Goal: Task Accomplishment & Management: Use online tool/utility

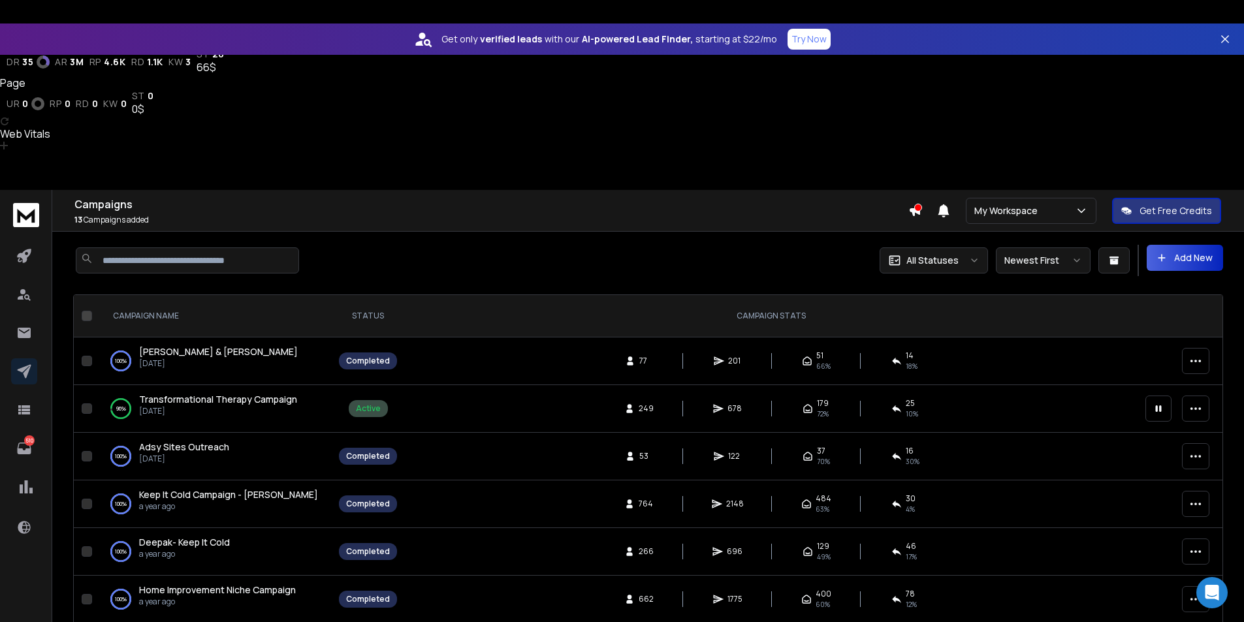
click at [191, 393] on span "Transformational Therapy Campaign" at bounding box center [218, 399] width 158 height 12
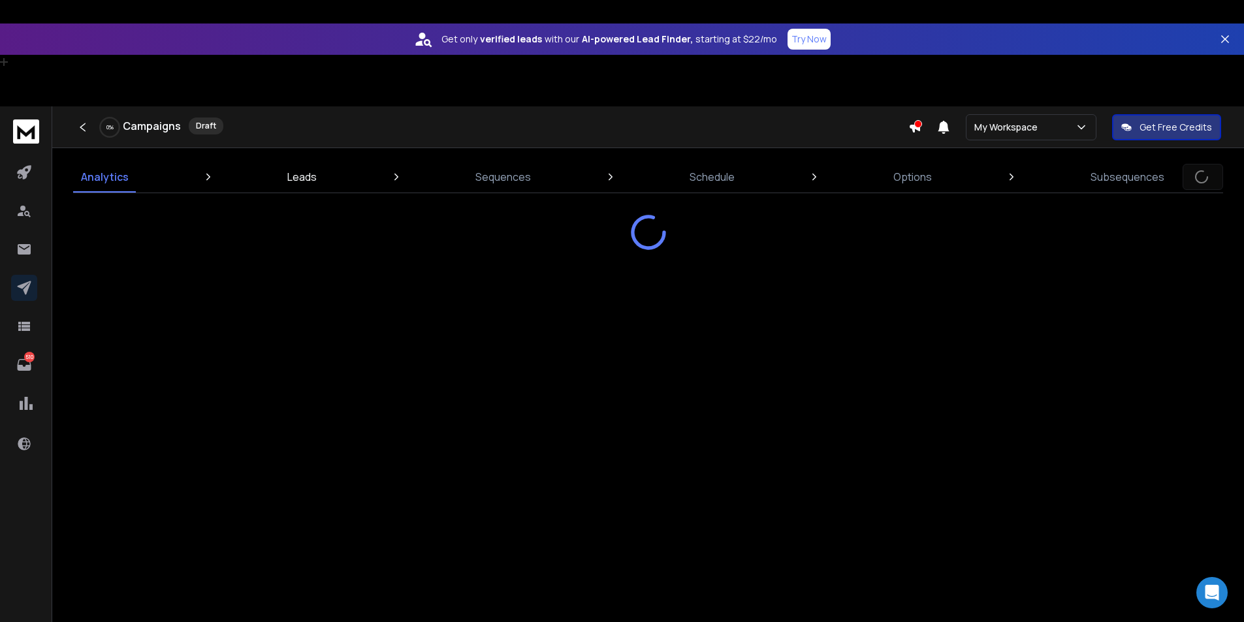
click at [290, 169] on p "Leads" at bounding box center [301, 177] width 29 height 16
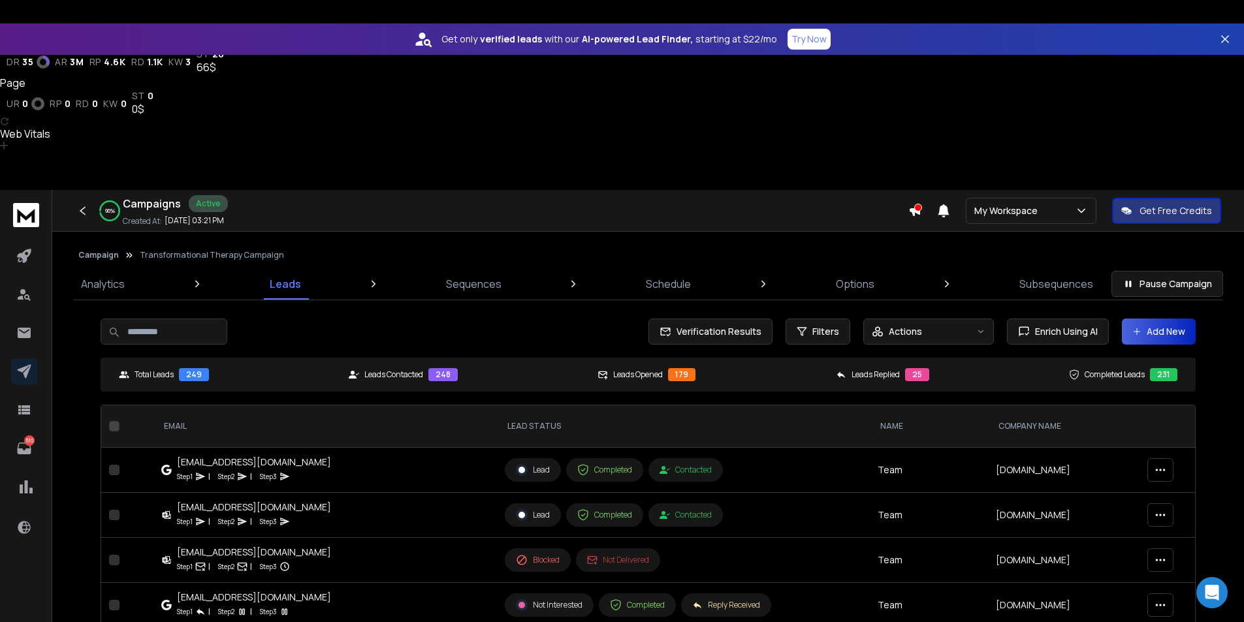
click at [1150, 245] on div "Campaign Transformational Therapy Campaign Analytics Leads Sequences Schedule O…" at bounding box center [648, 488] width 1150 height 487
click at [1167, 319] on button "Add New" at bounding box center [1159, 332] width 74 height 26
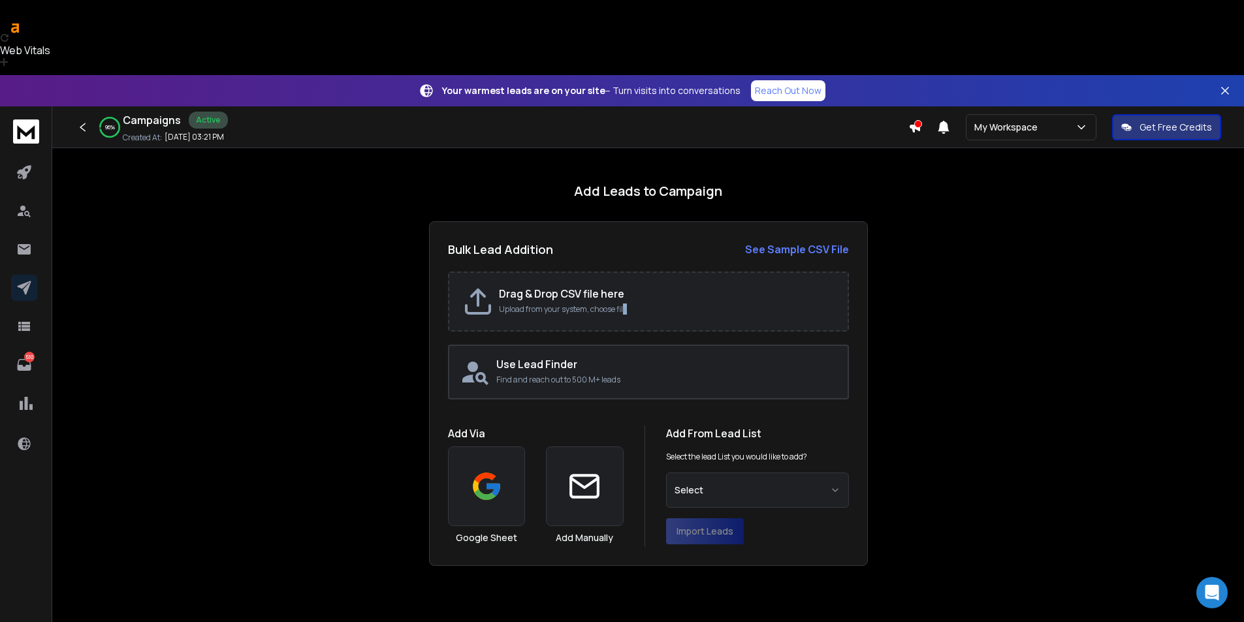
click at [629, 304] on p "Upload from your system, choose file" at bounding box center [667, 309] width 336 height 10
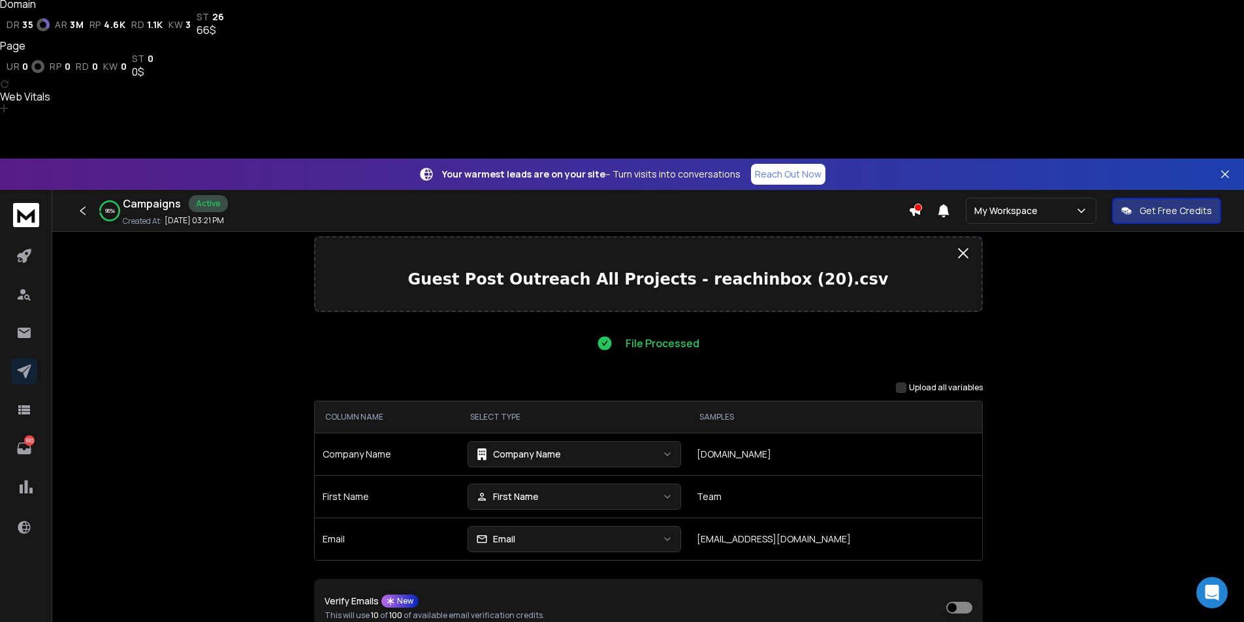
scroll to position [38, 0]
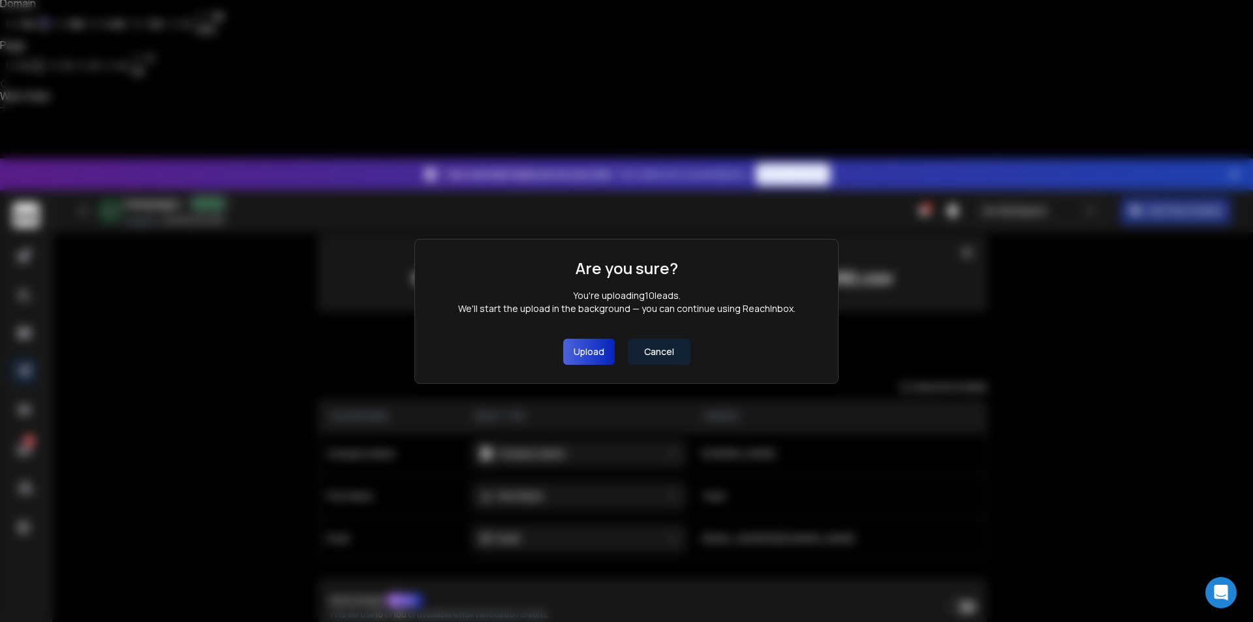
click at [580, 346] on button "Upload" at bounding box center [589, 352] width 52 height 26
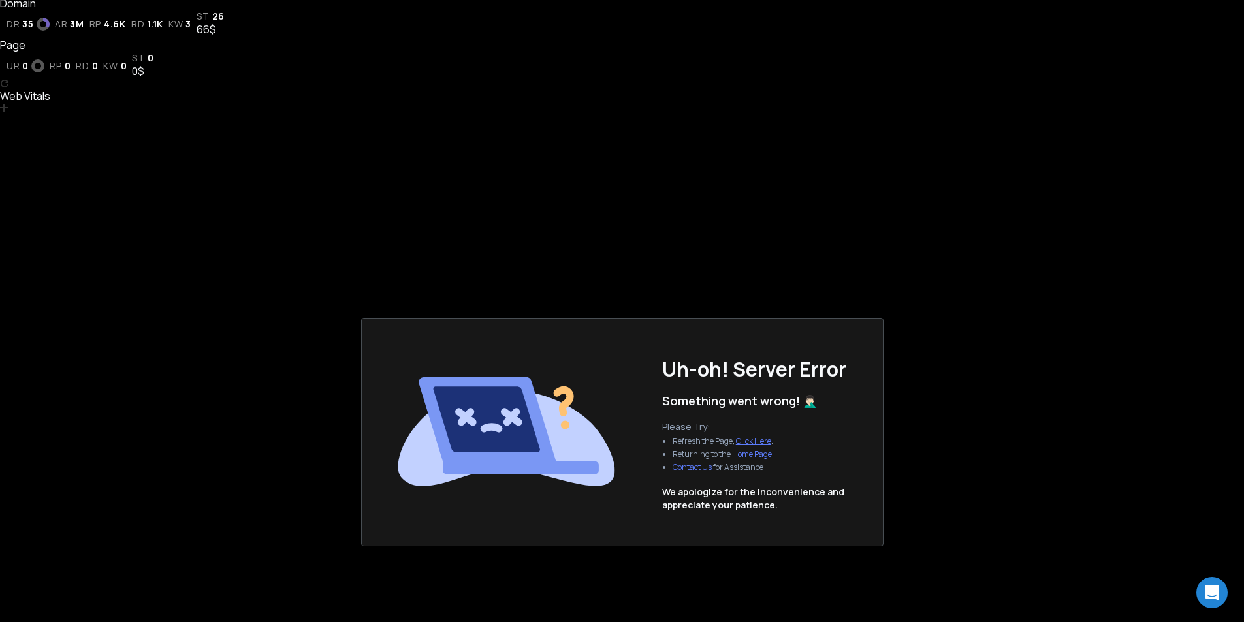
scroll to position [24, 0]
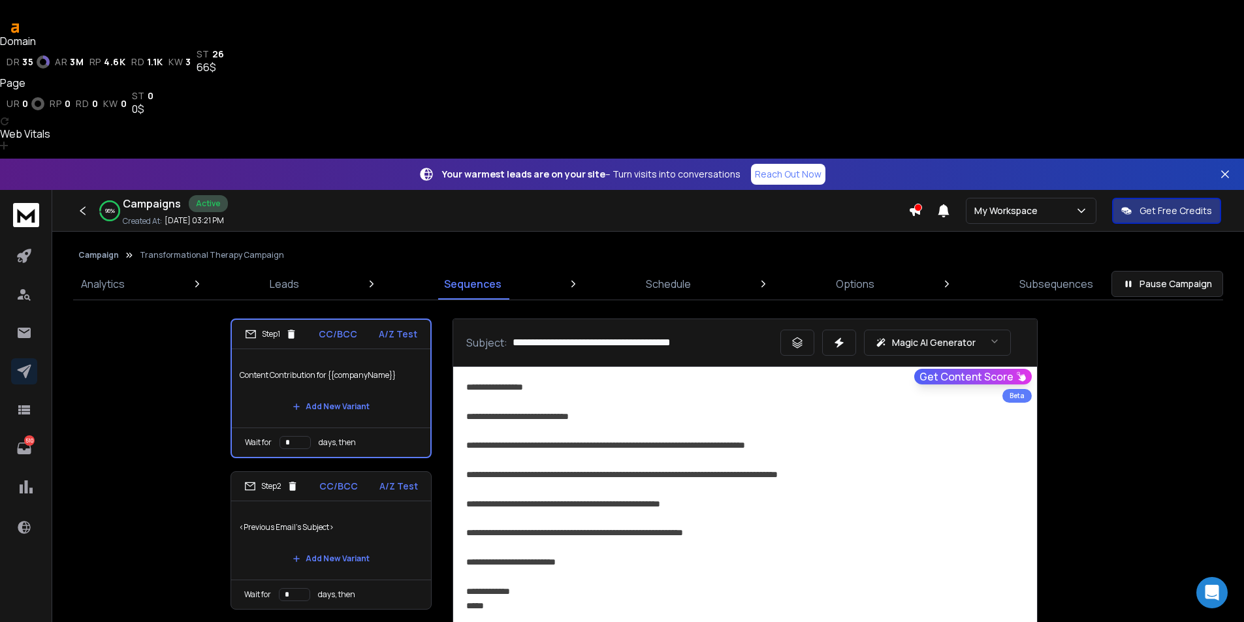
click at [525, 512] on div "**********" at bounding box center [745, 553] width 584 height 373
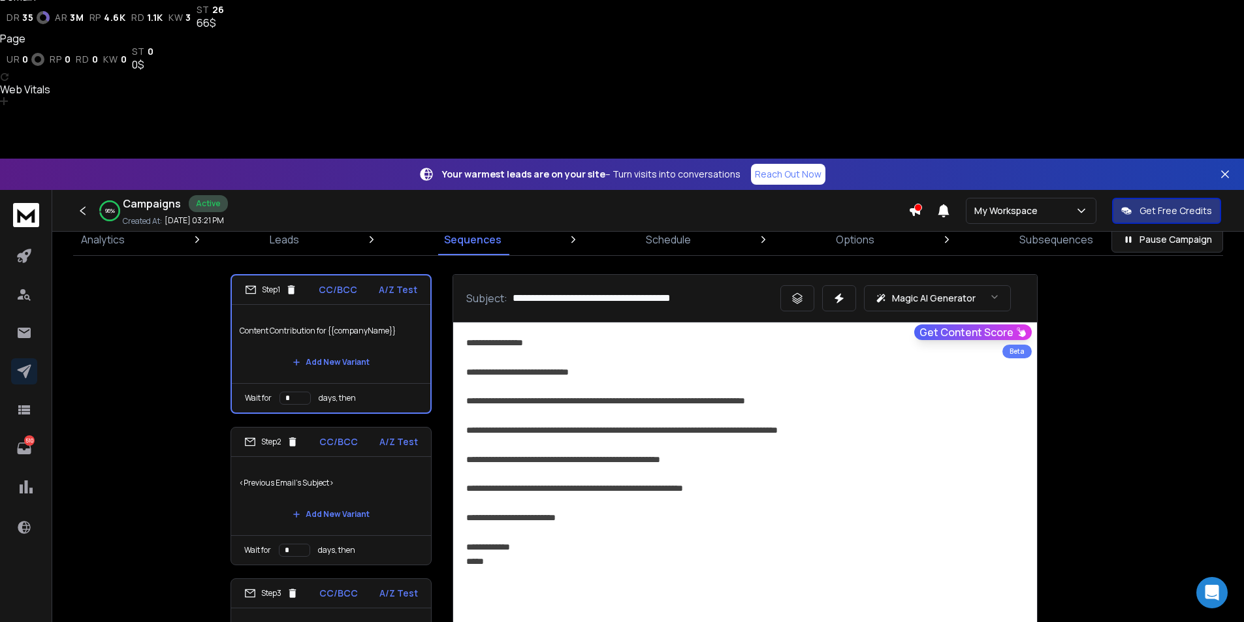
scroll to position [46, 0]
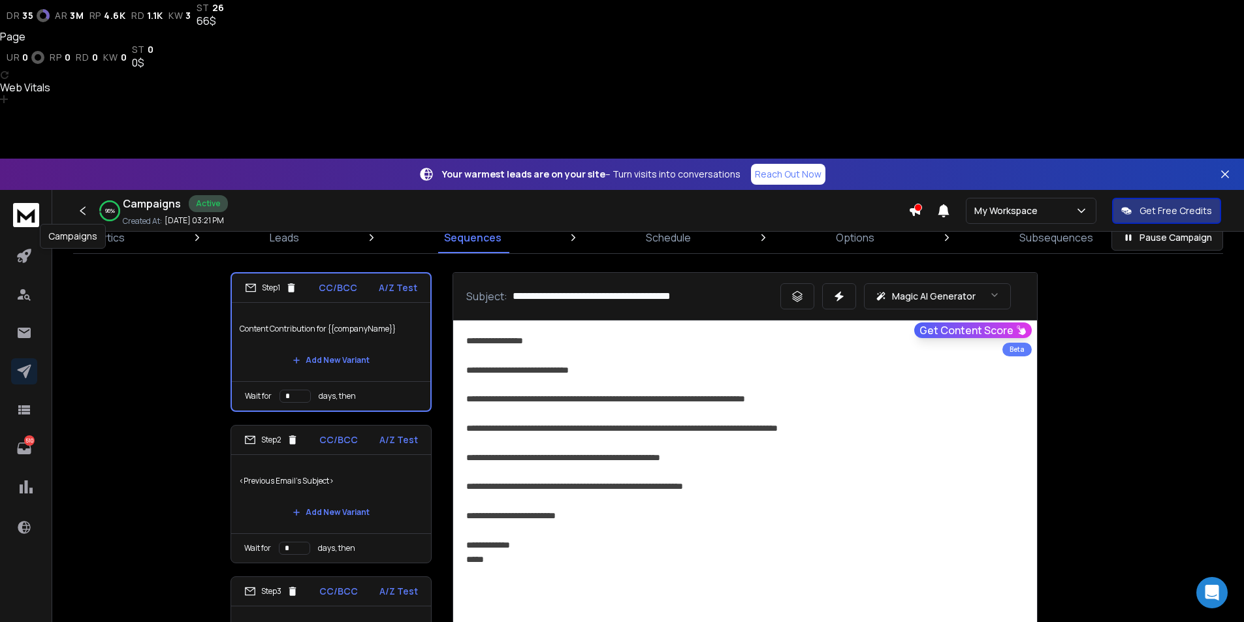
click at [27, 364] on icon at bounding box center [24, 372] width 16 height 16
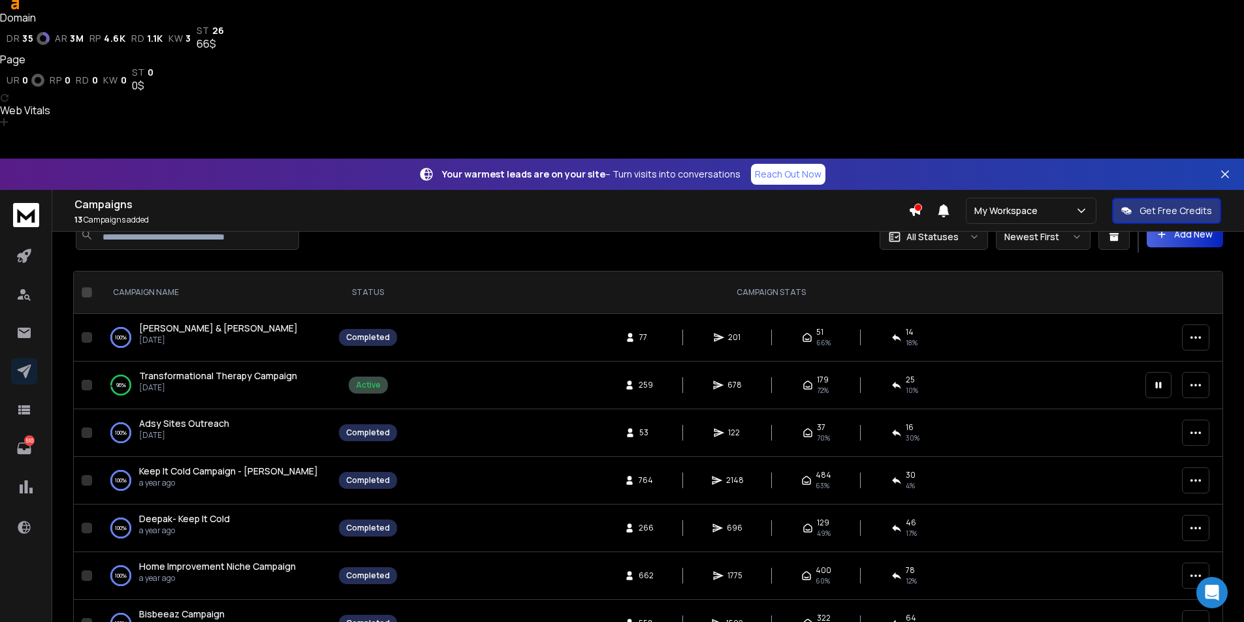
scroll to position [46, 0]
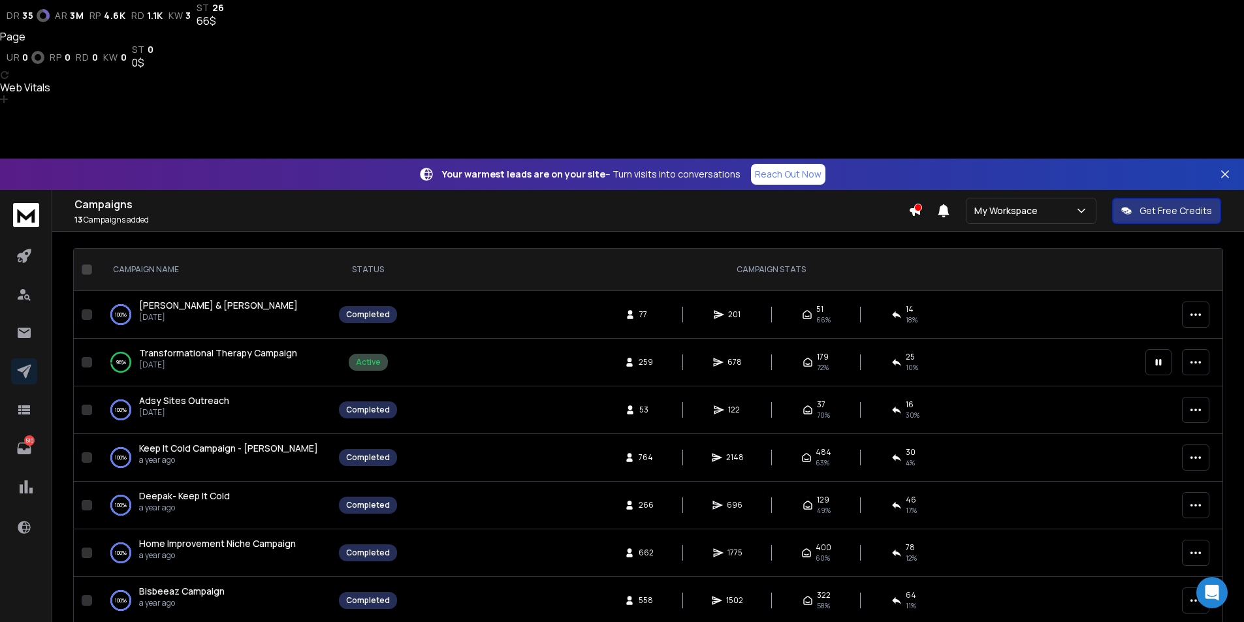
click at [192, 442] on span "Keep It Cold Campaign - [PERSON_NAME]" at bounding box center [228, 448] width 179 height 12
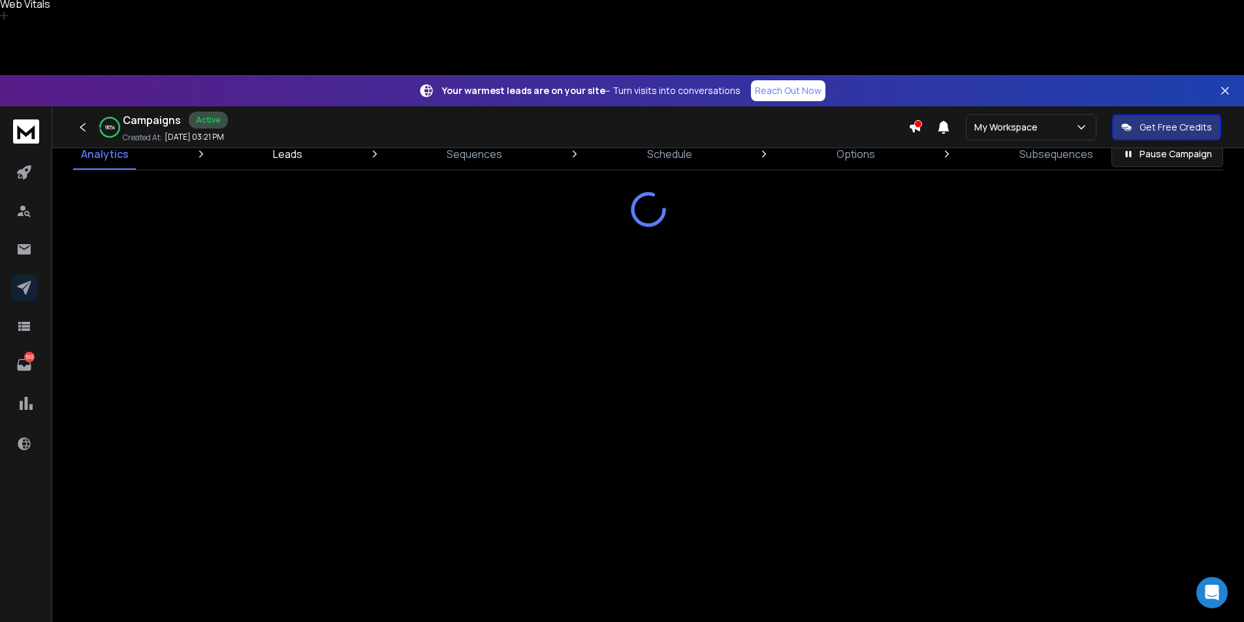
click at [274, 146] on p "Leads" at bounding box center [287, 154] width 29 height 16
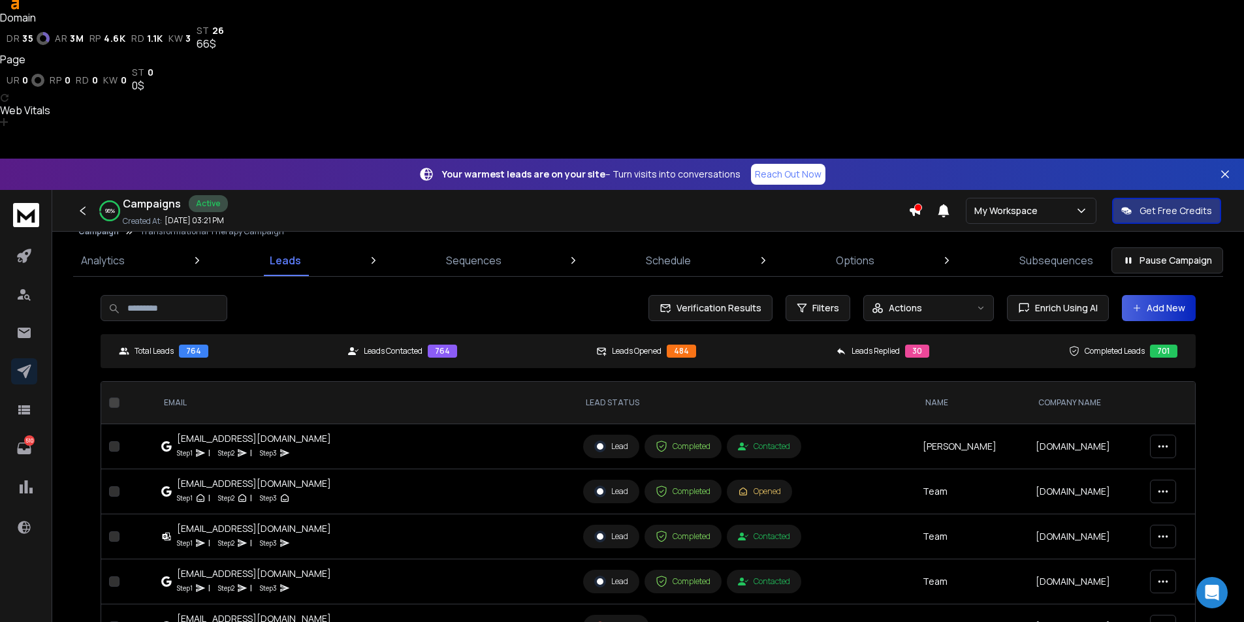
click at [1166, 295] on button "Add New" at bounding box center [1159, 308] width 74 height 26
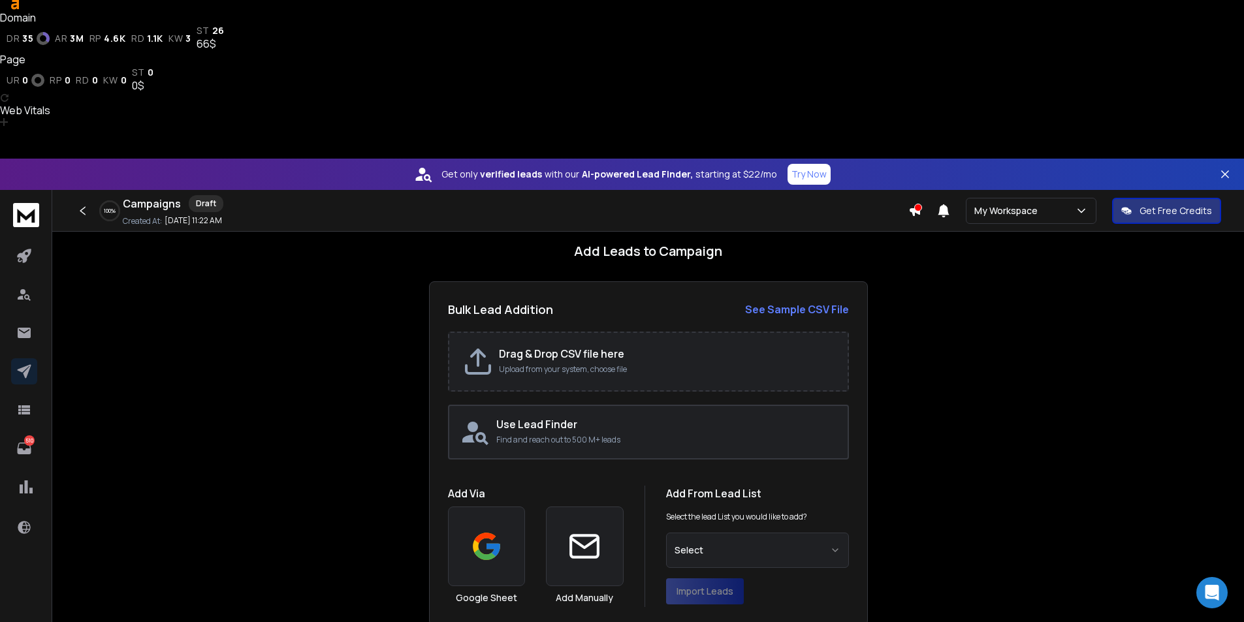
click at [595, 364] on p "Upload from your system, choose file" at bounding box center [667, 369] width 336 height 10
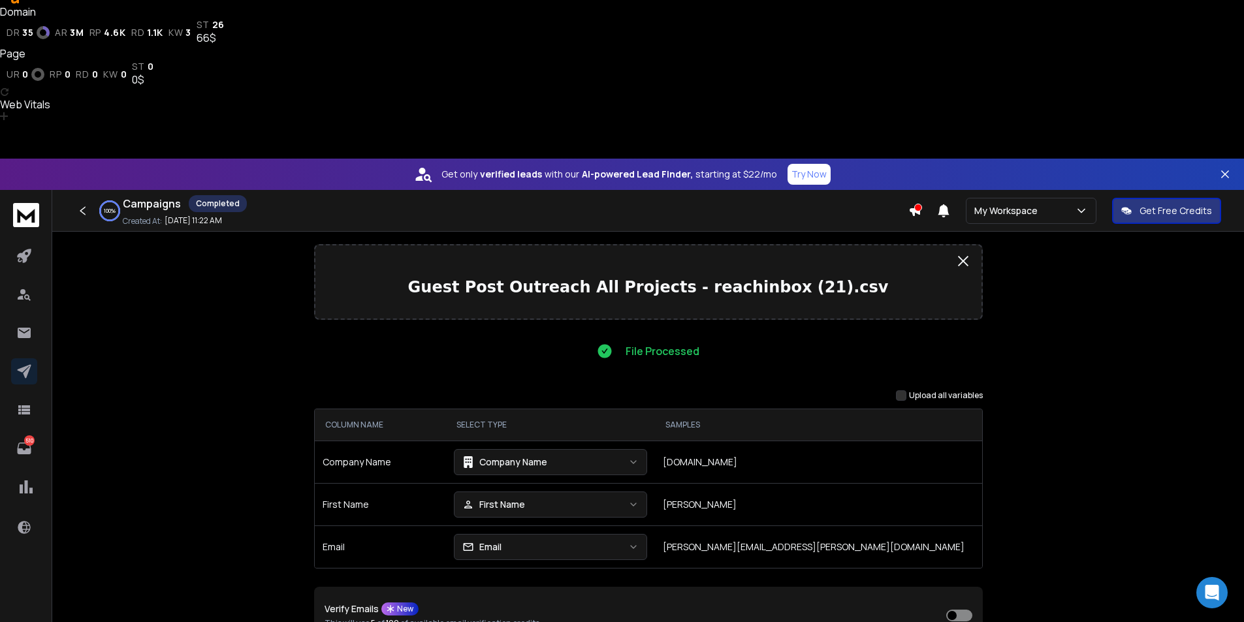
scroll to position [38, 0]
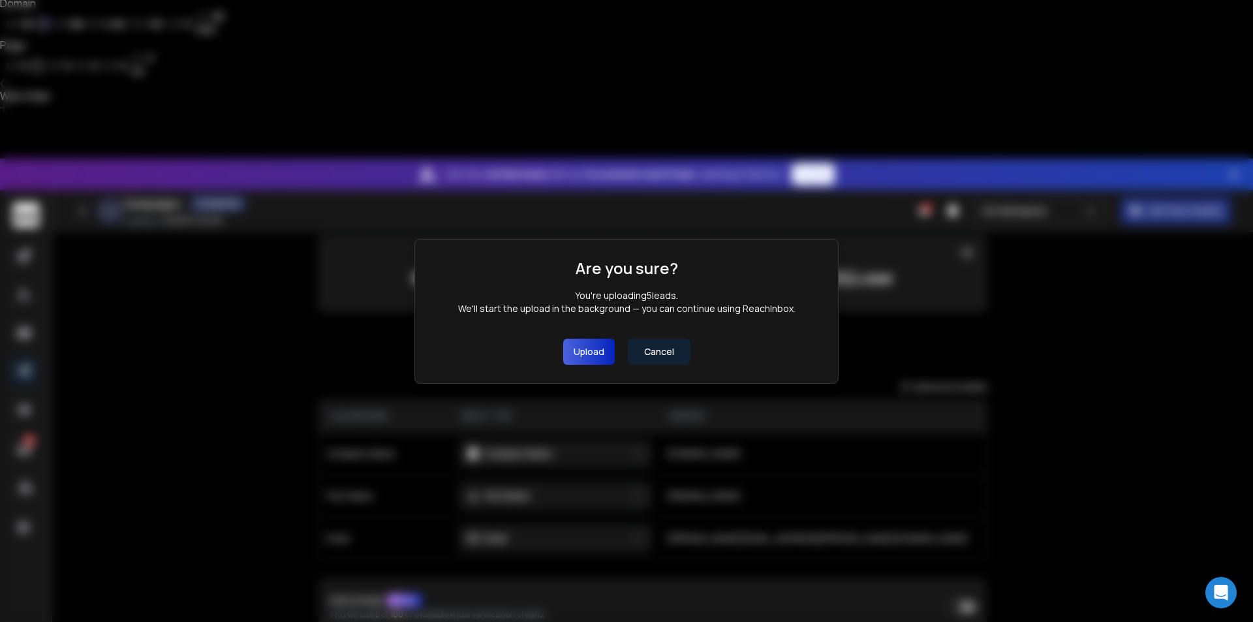
click at [585, 354] on button "Upload" at bounding box center [589, 352] width 52 height 26
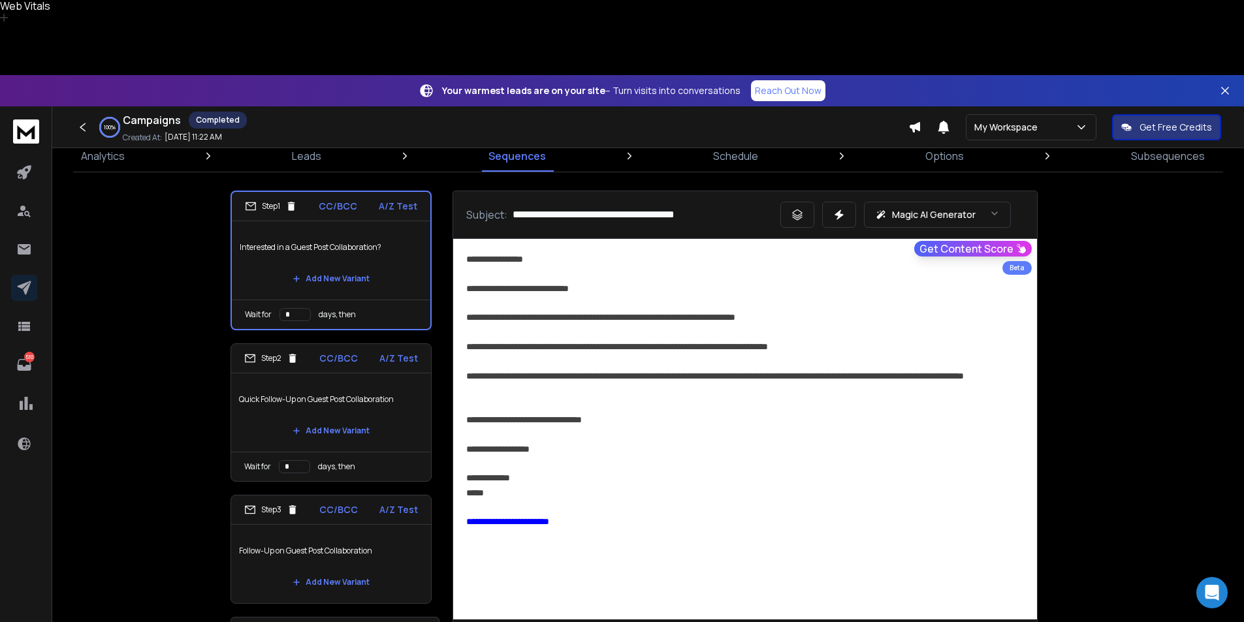
scroll to position [46, 0]
